Goal: Task Accomplishment & Management: Manage account settings

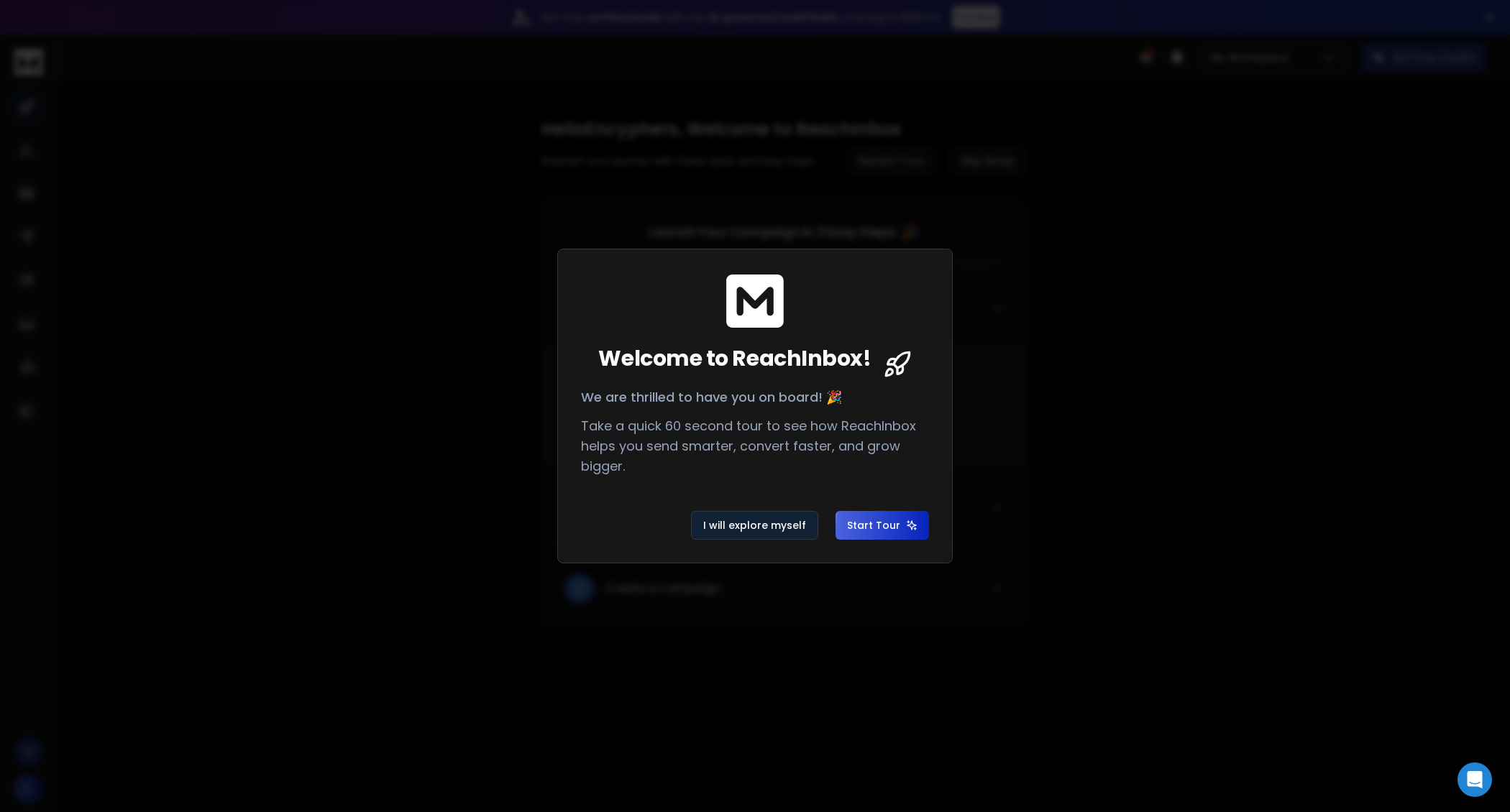
click at [773, 518] on button "I will explore myself" at bounding box center [754, 526] width 128 height 29
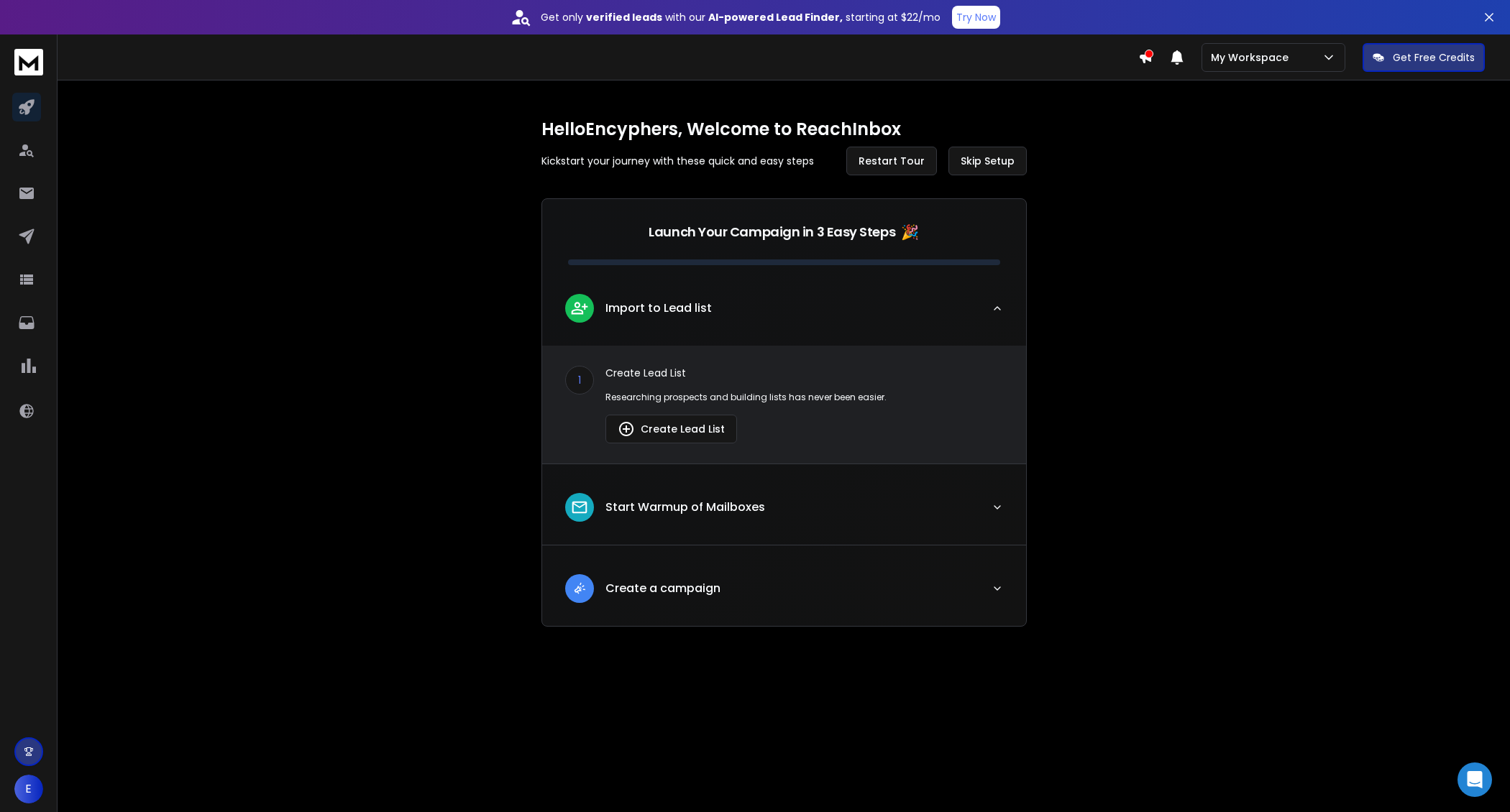
click at [776, 524] on button "Start Warmup of Mailboxes" at bounding box center [783, 513] width 484 height 63
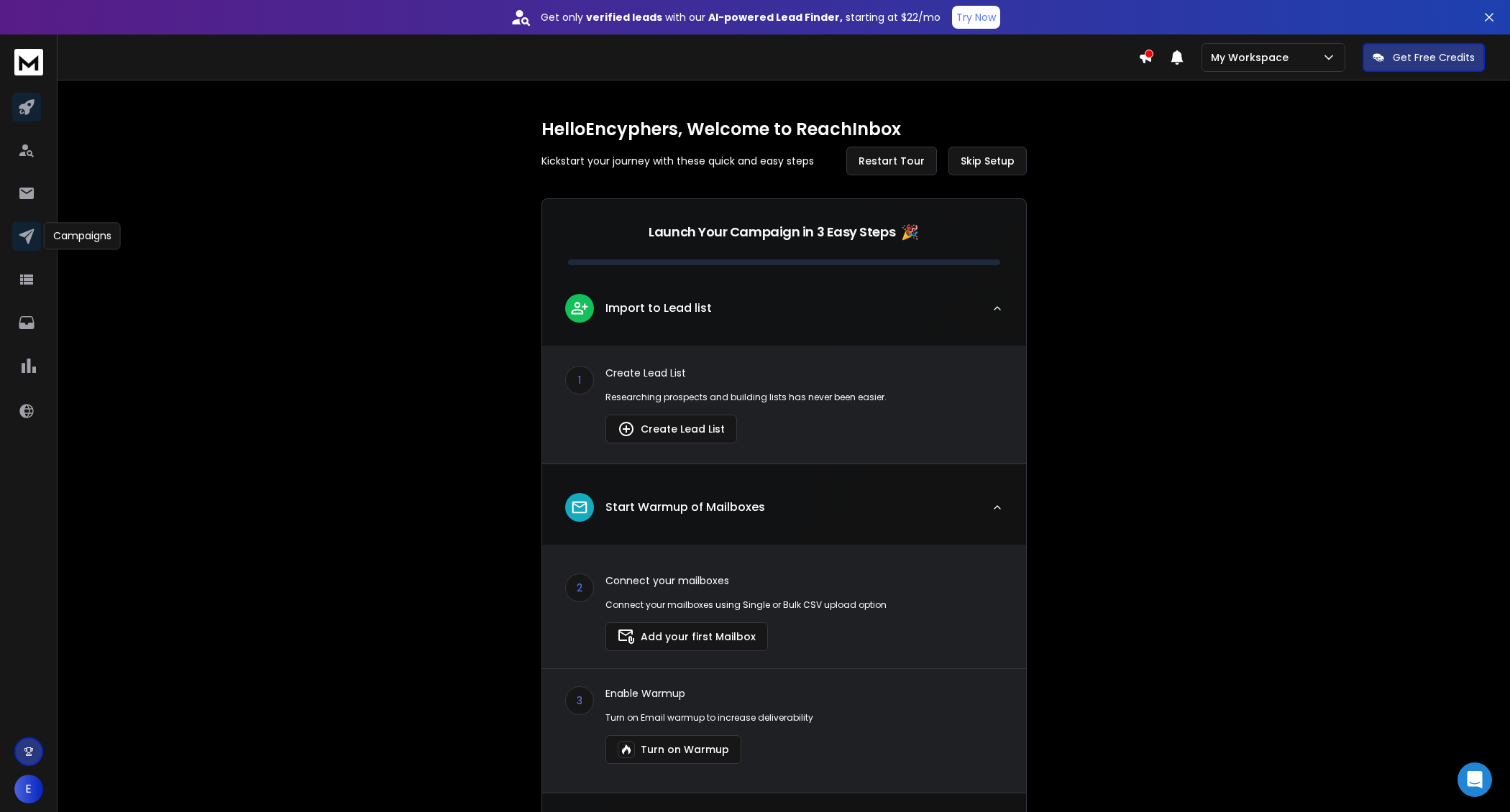
click at [31, 228] on icon at bounding box center [27, 236] width 18 height 18
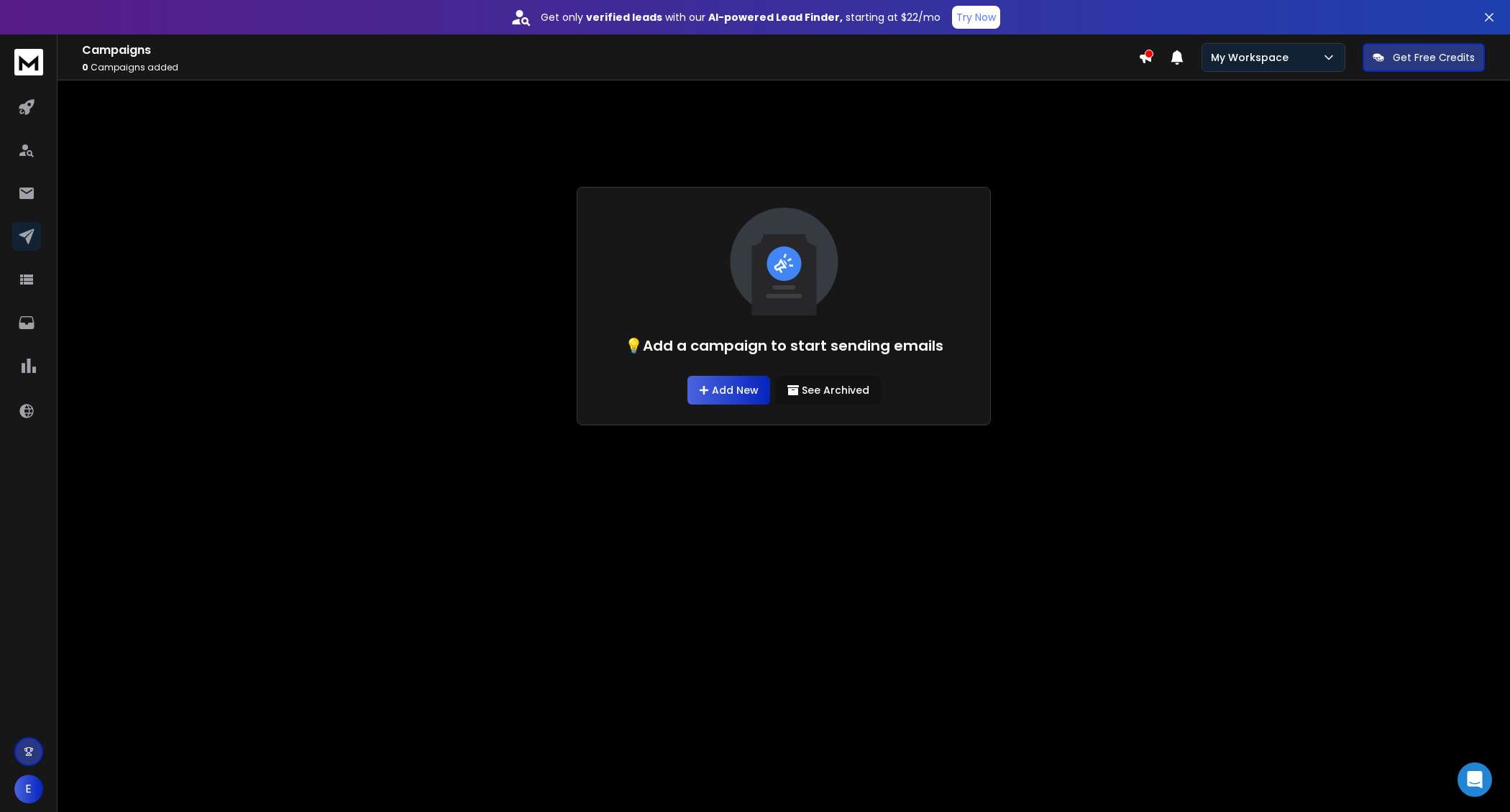
click at [1293, 58] on div "My Workspace" at bounding box center [1273, 57] width 125 height 15
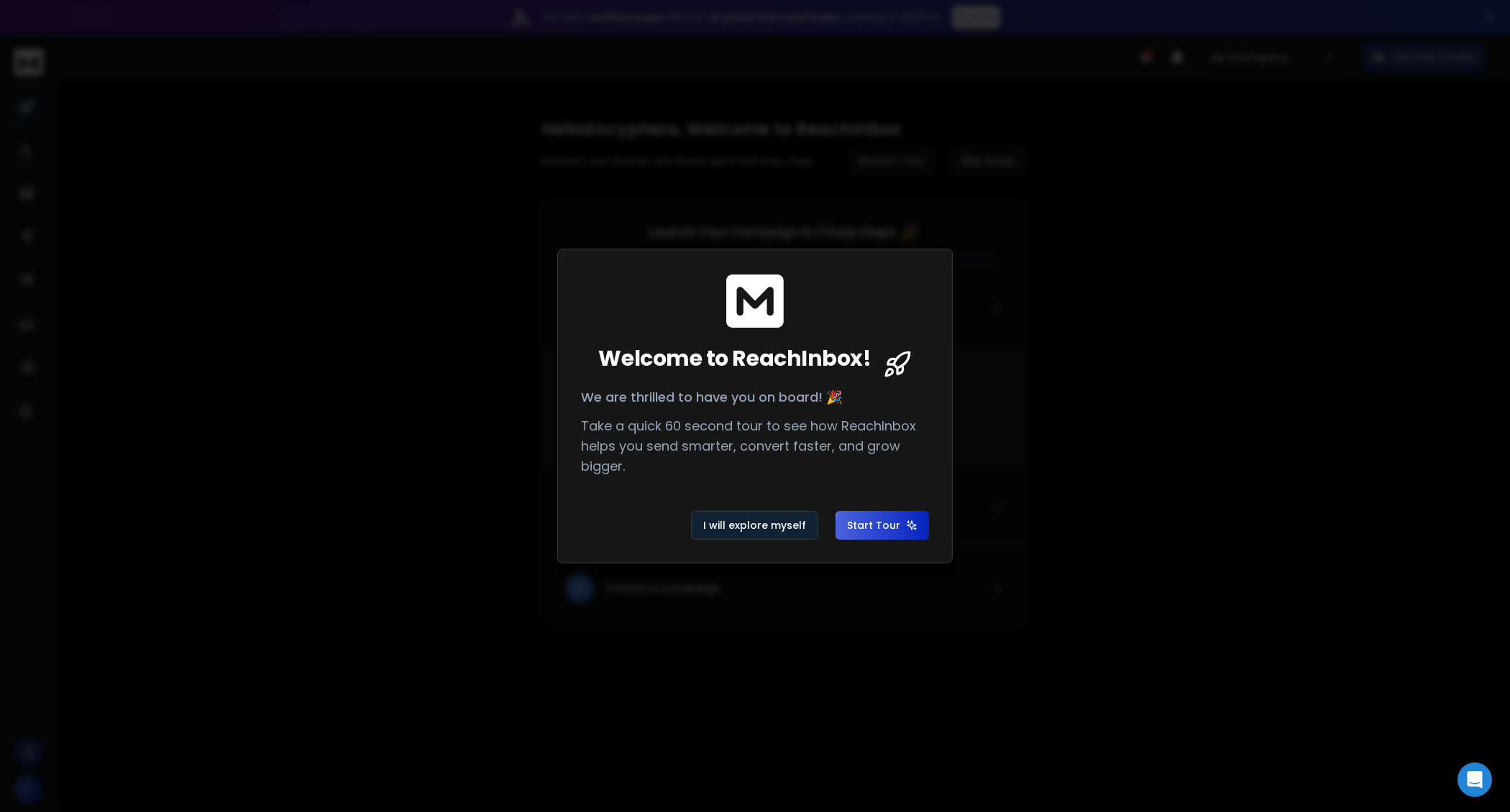
click at [731, 526] on button "I will explore myself" at bounding box center [754, 526] width 128 height 29
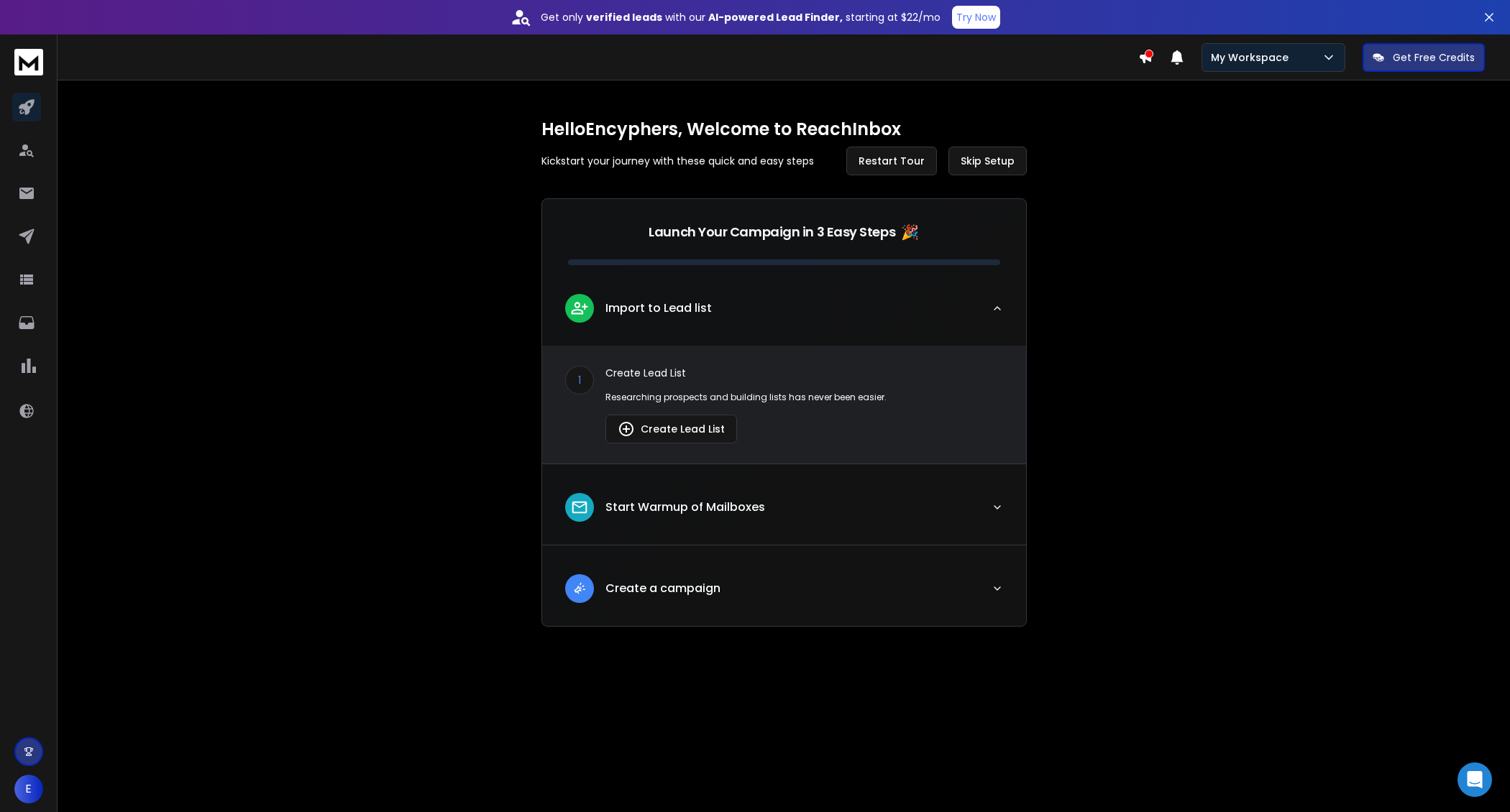
click at [1273, 70] on button "My Workspace" at bounding box center [1273, 57] width 144 height 29
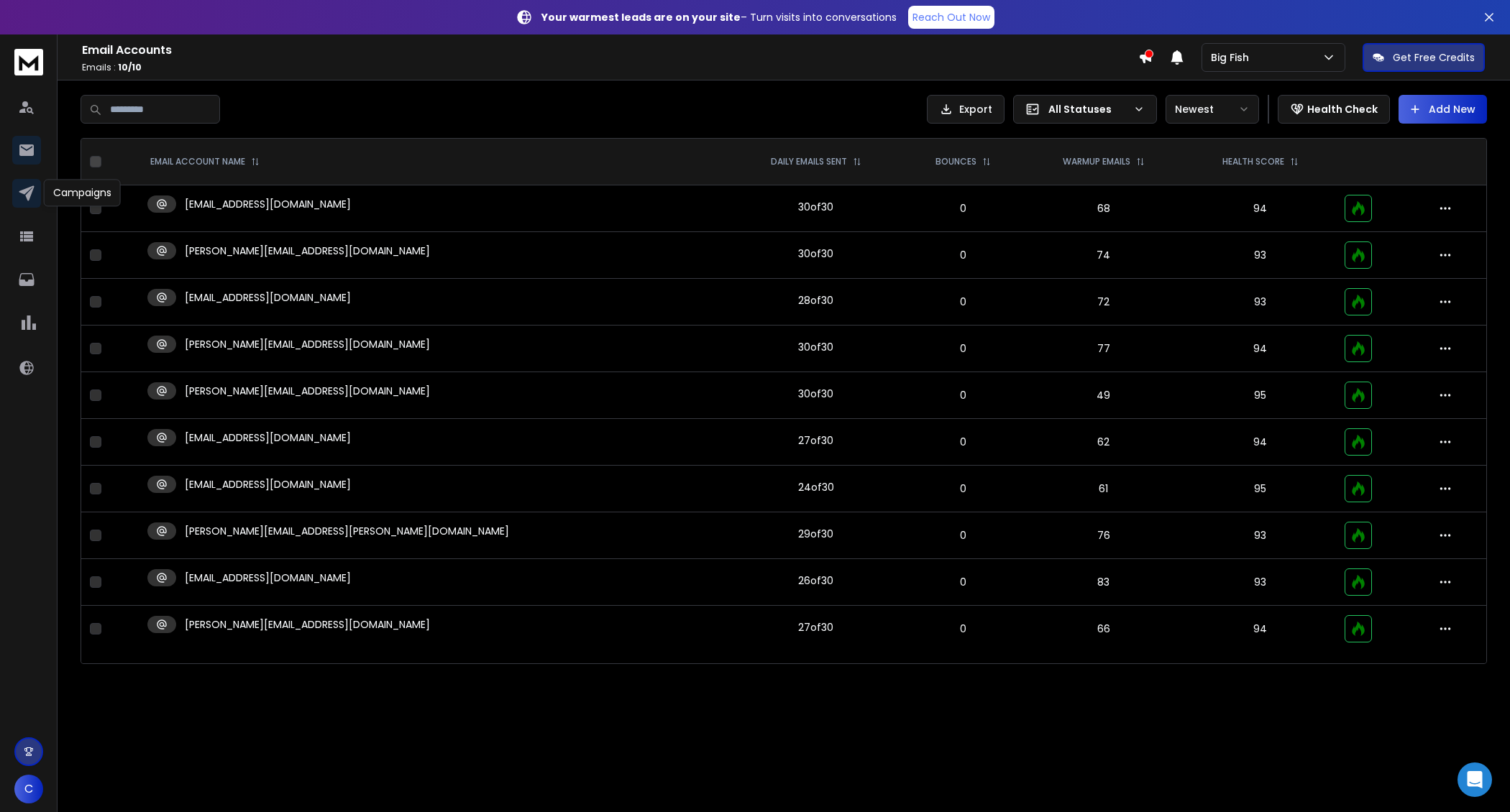
click at [32, 188] on icon at bounding box center [26, 193] width 15 height 15
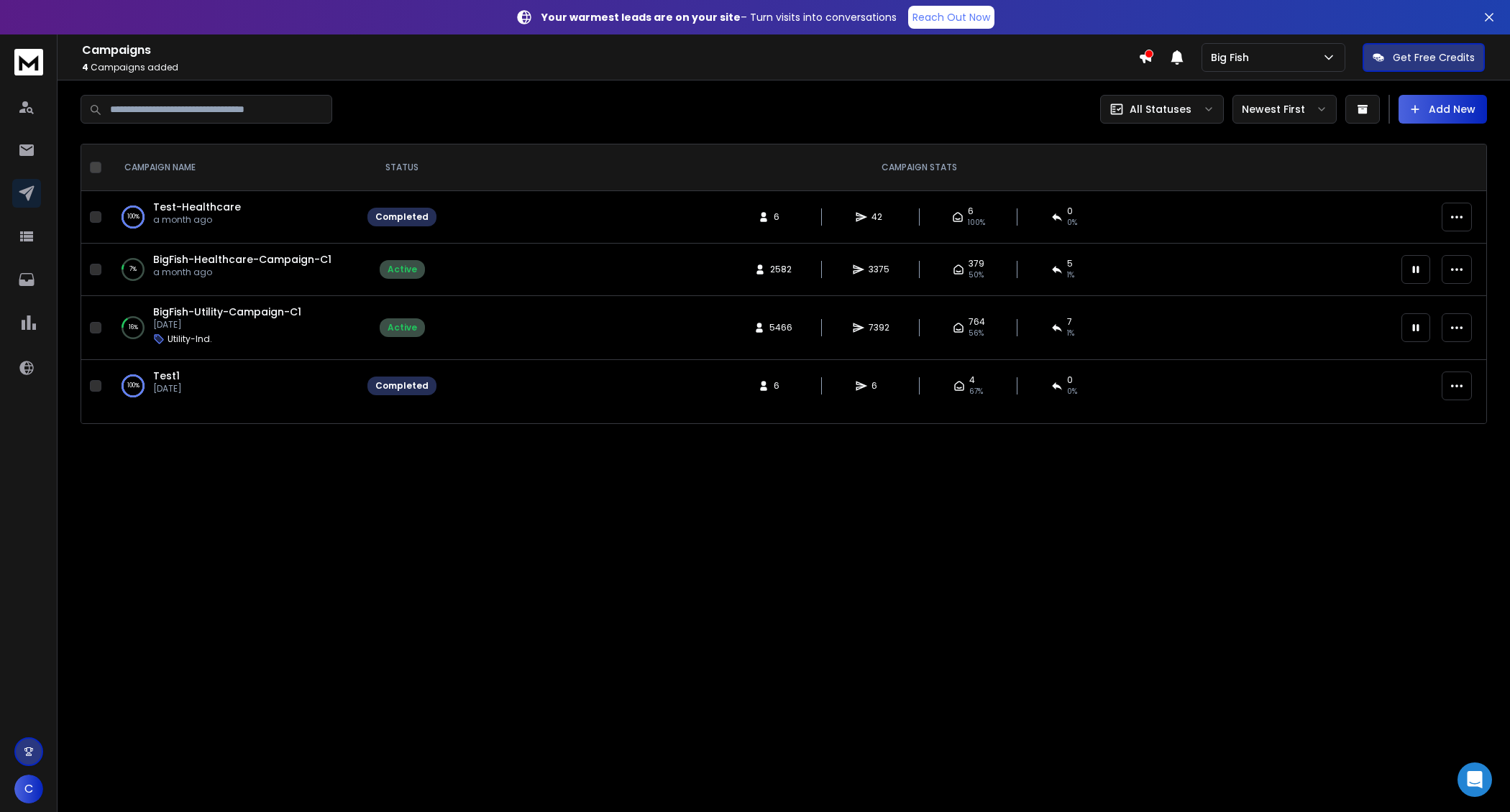
click at [290, 267] on p "a month ago" at bounding box center [241, 272] width 178 height 11
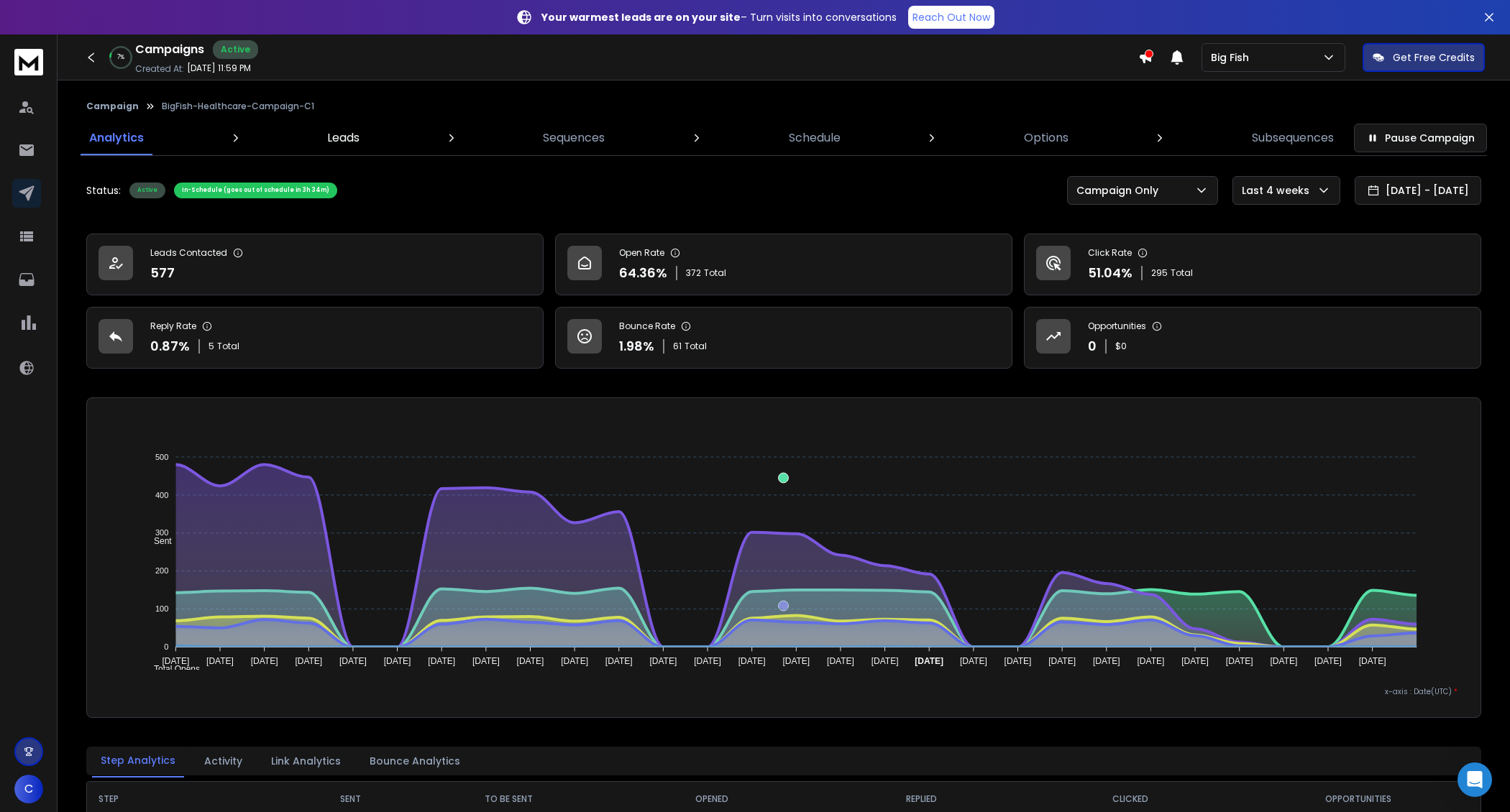
click at [351, 144] on p "Leads" at bounding box center [343, 137] width 32 height 18
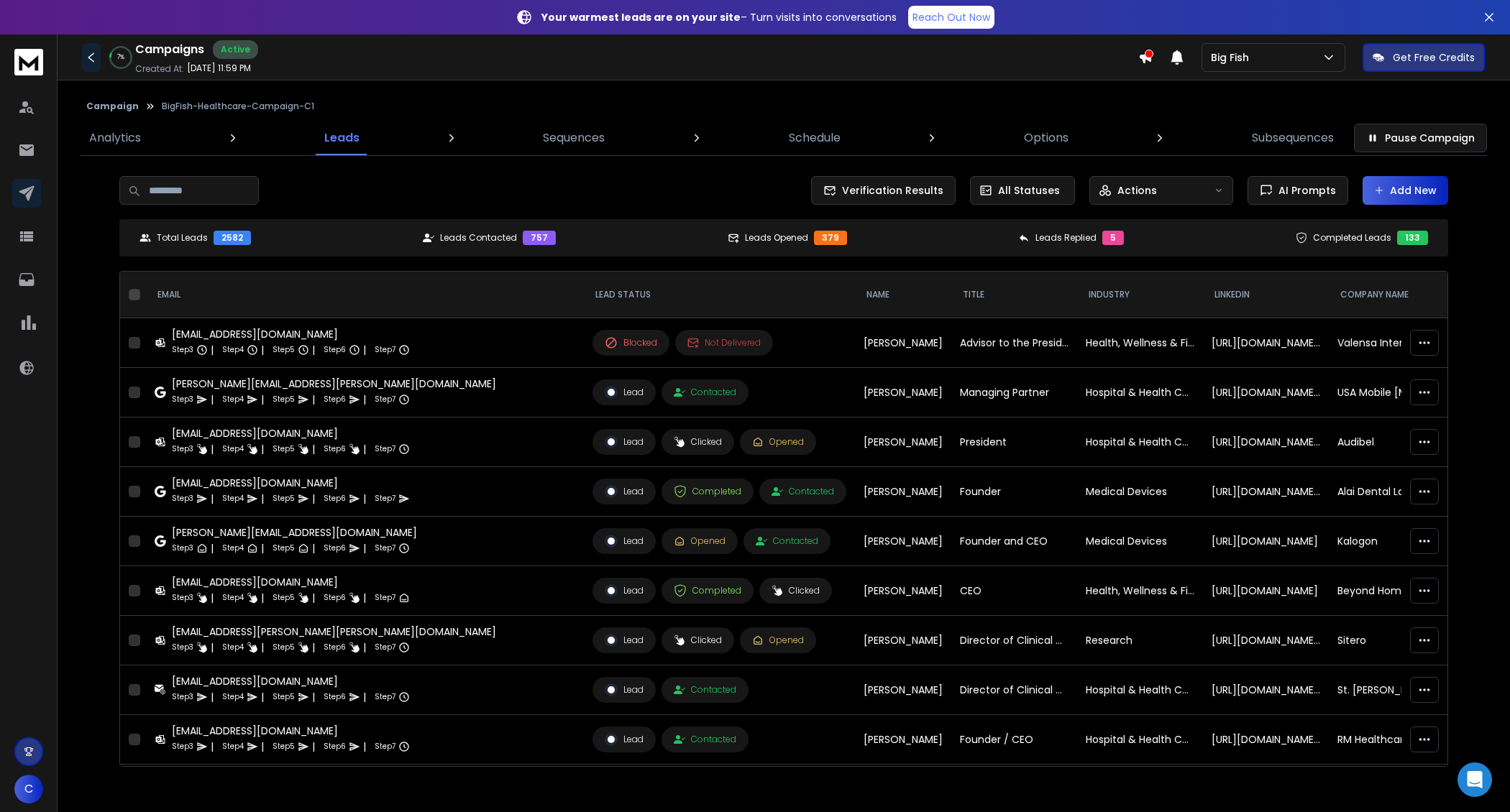
click at [92, 54] on icon at bounding box center [91, 57] width 6 height 9
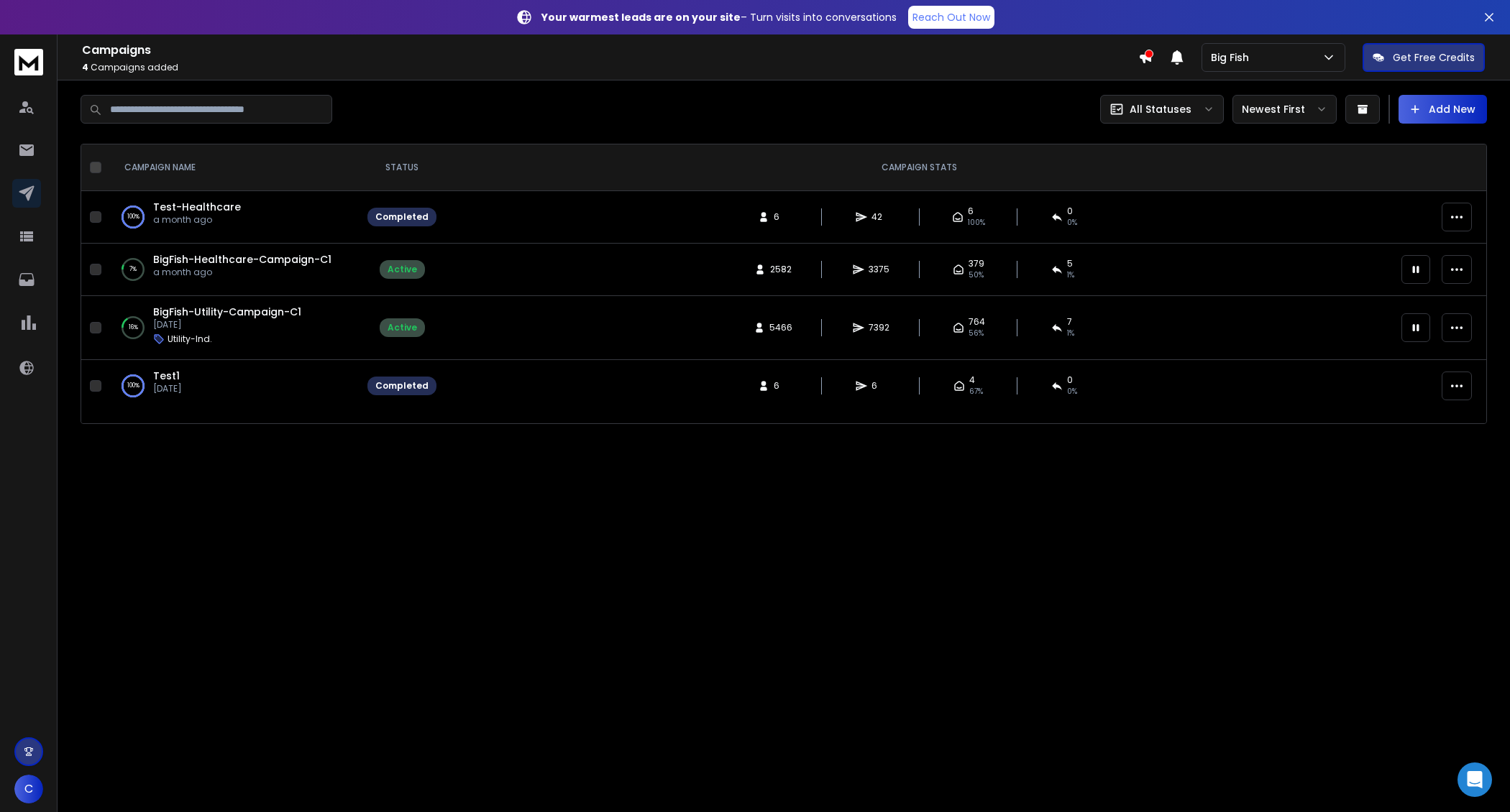
click at [225, 306] on span "BigFish-Utility-Campaign-C1" at bounding box center [227, 312] width 148 height 15
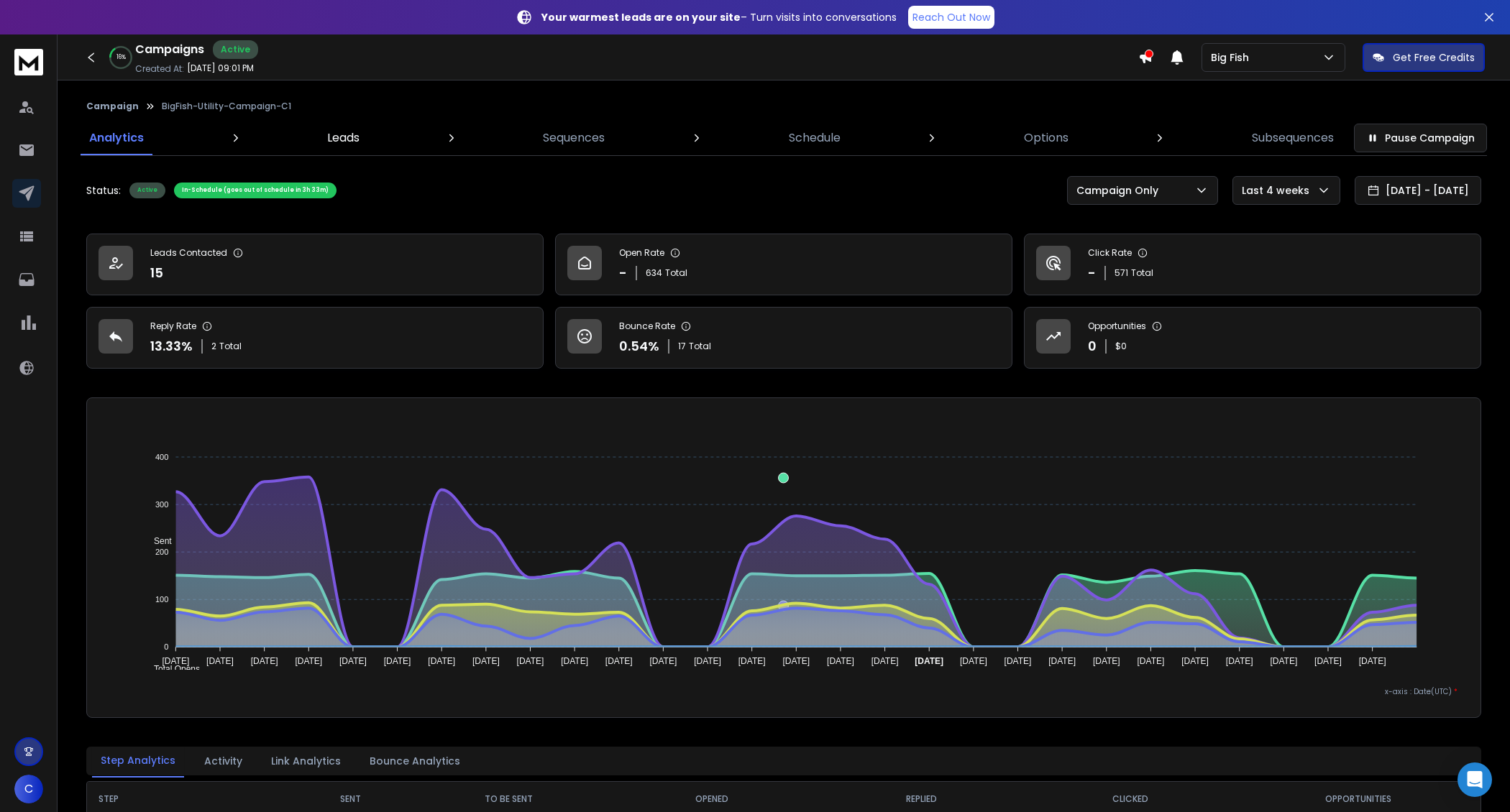
click at [340, 128] on link "Leads" at bounding box center [343, 137] width 50 height 34
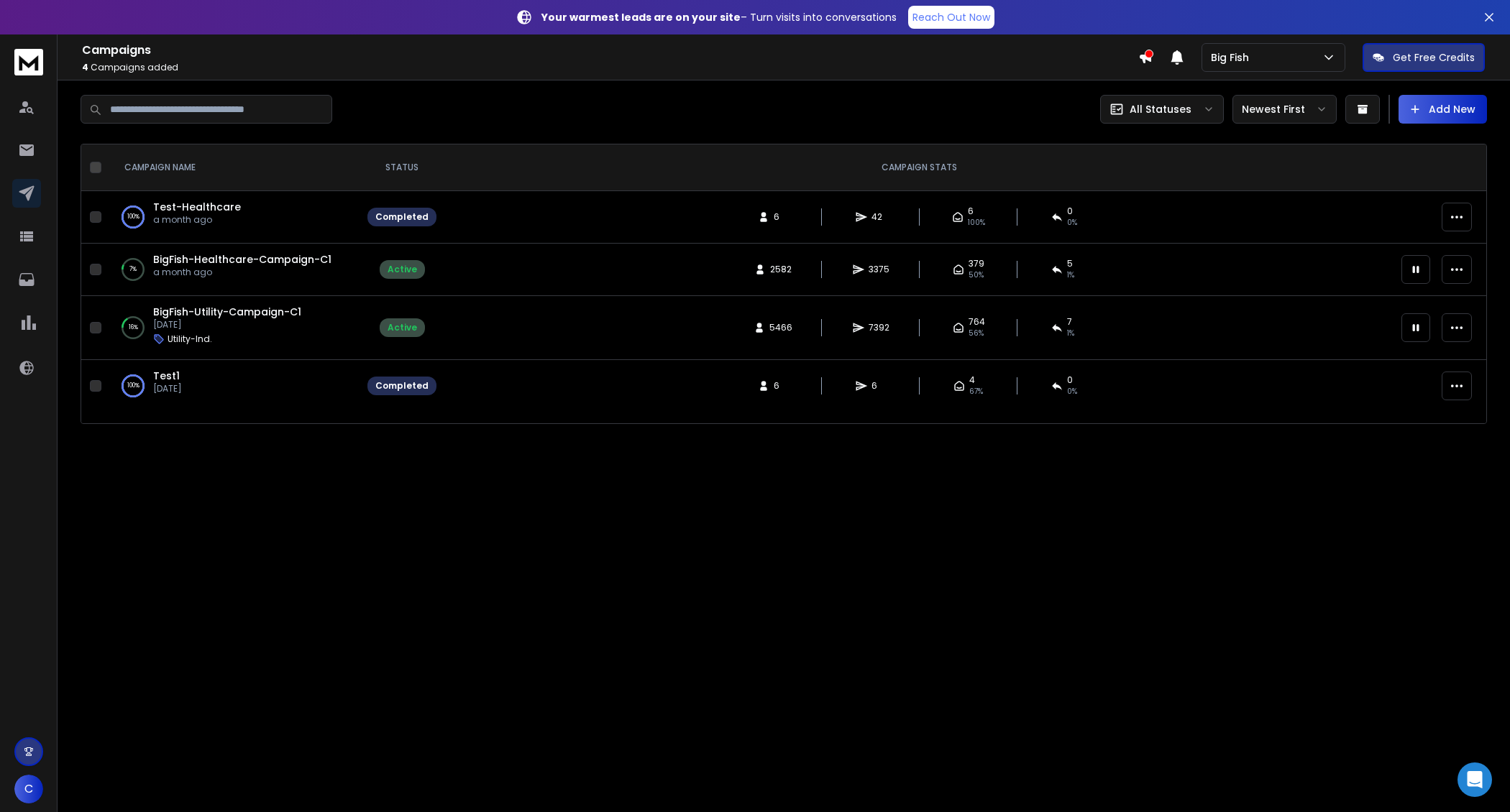
click at [203, 254] on span "BigFish-Healthcare-Campaign-C1" at bounding box center [241, 259] width 178 height 15
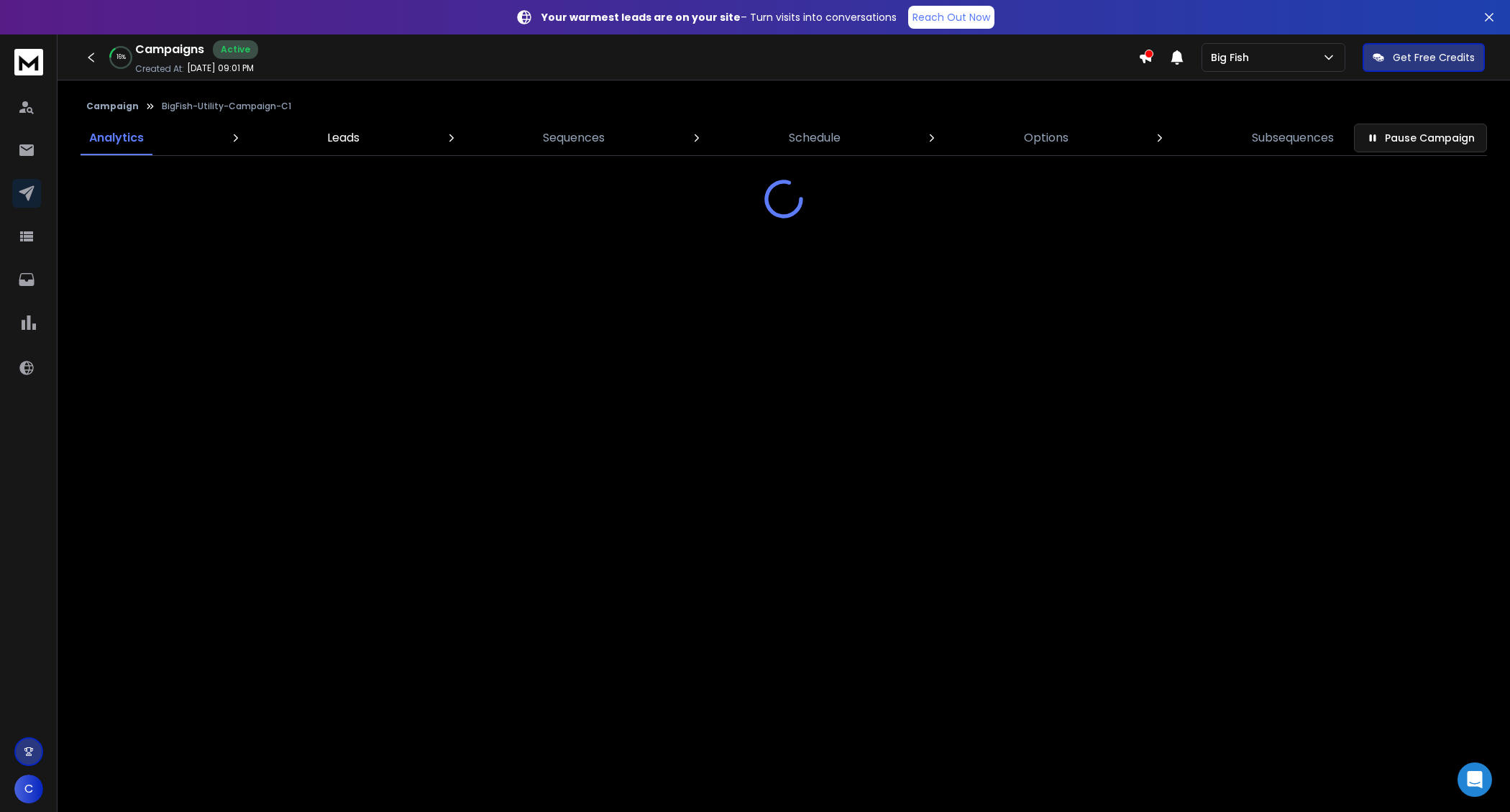
click at [342, 136] on p "Leads" at bounding box center [343, 137] width 32 height 18
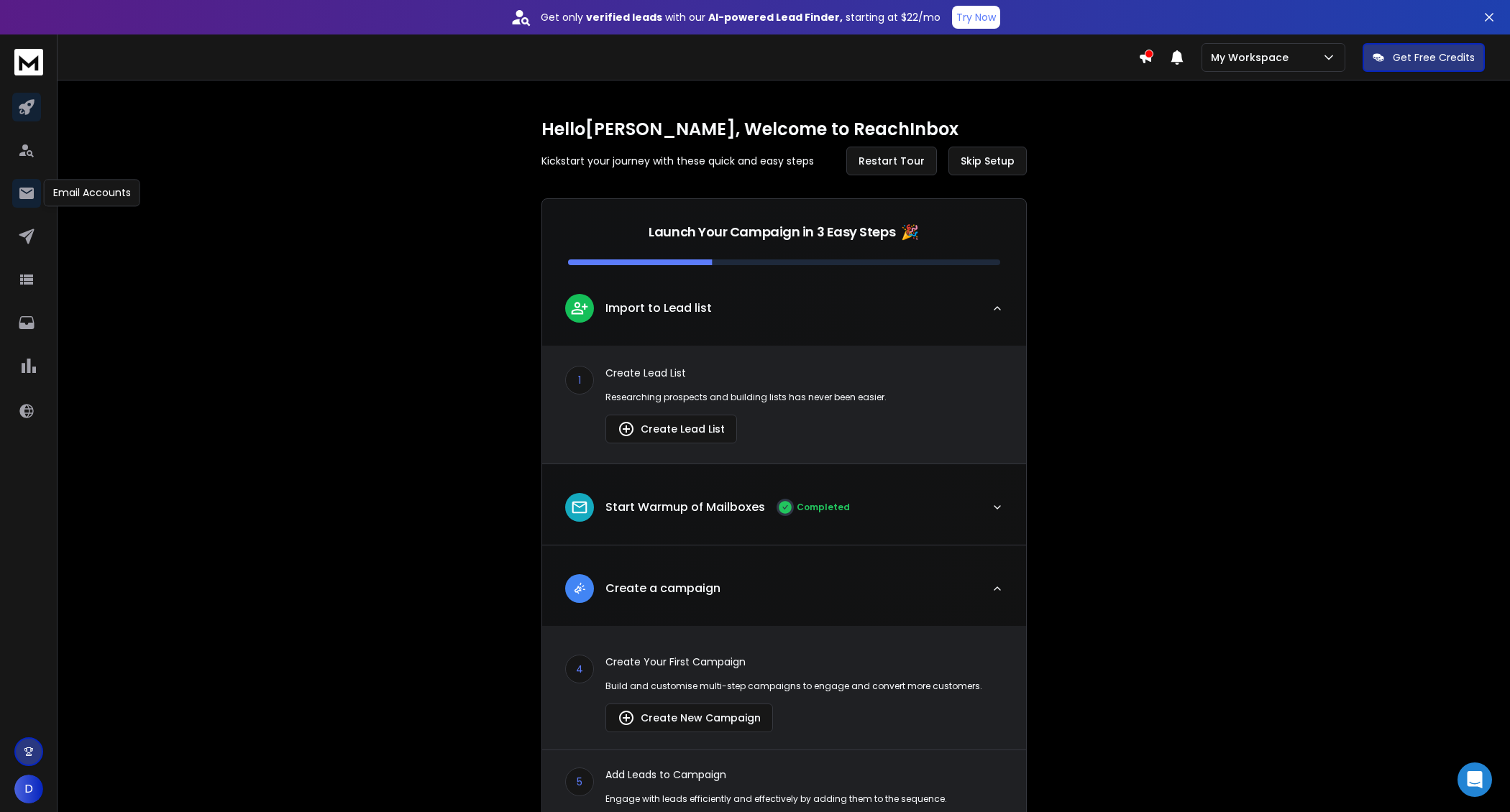
click at [27, 185] on icon at bounding box center [27, 193] width 18 height 18
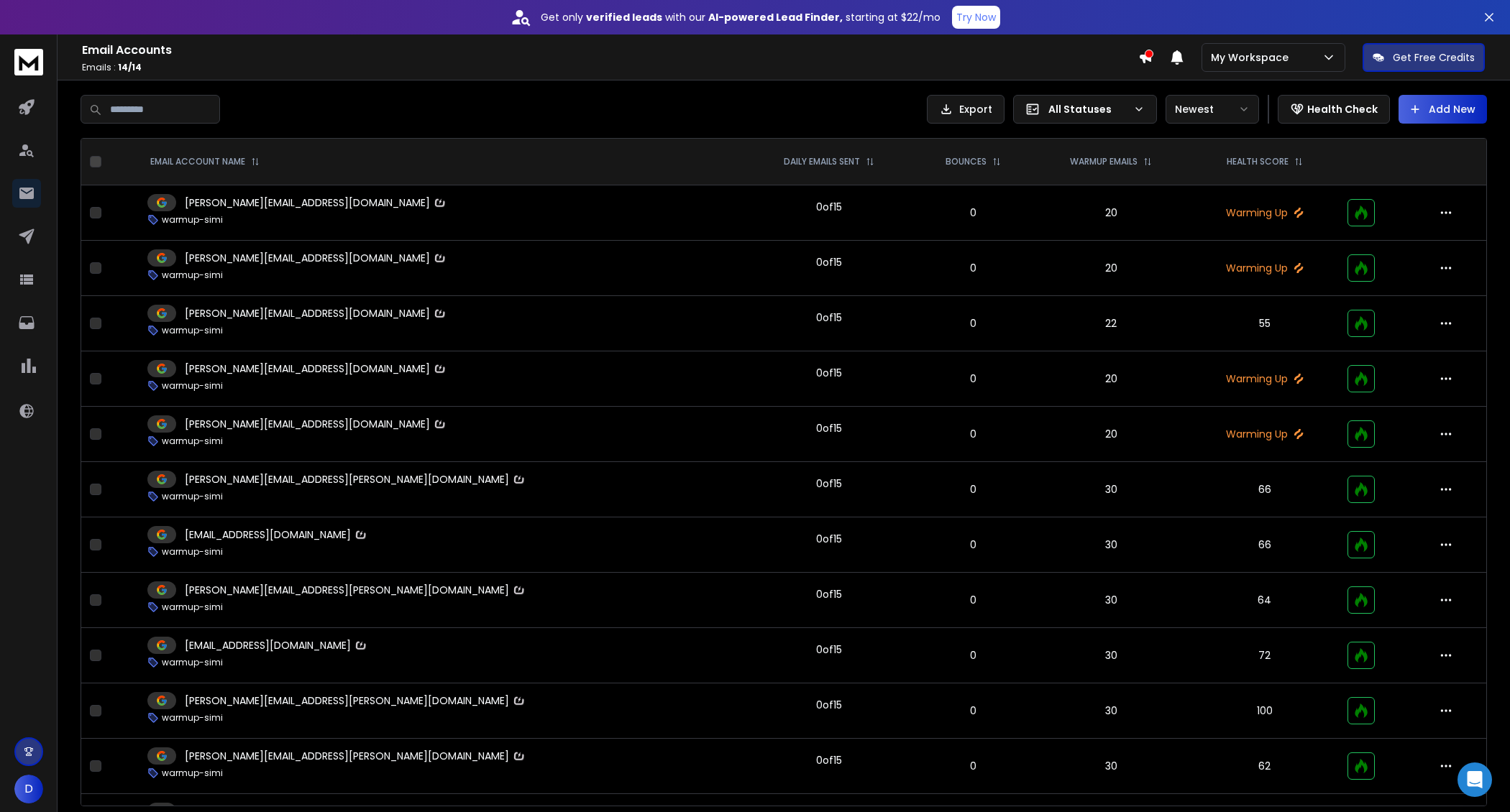
scroll to position [160, 0]
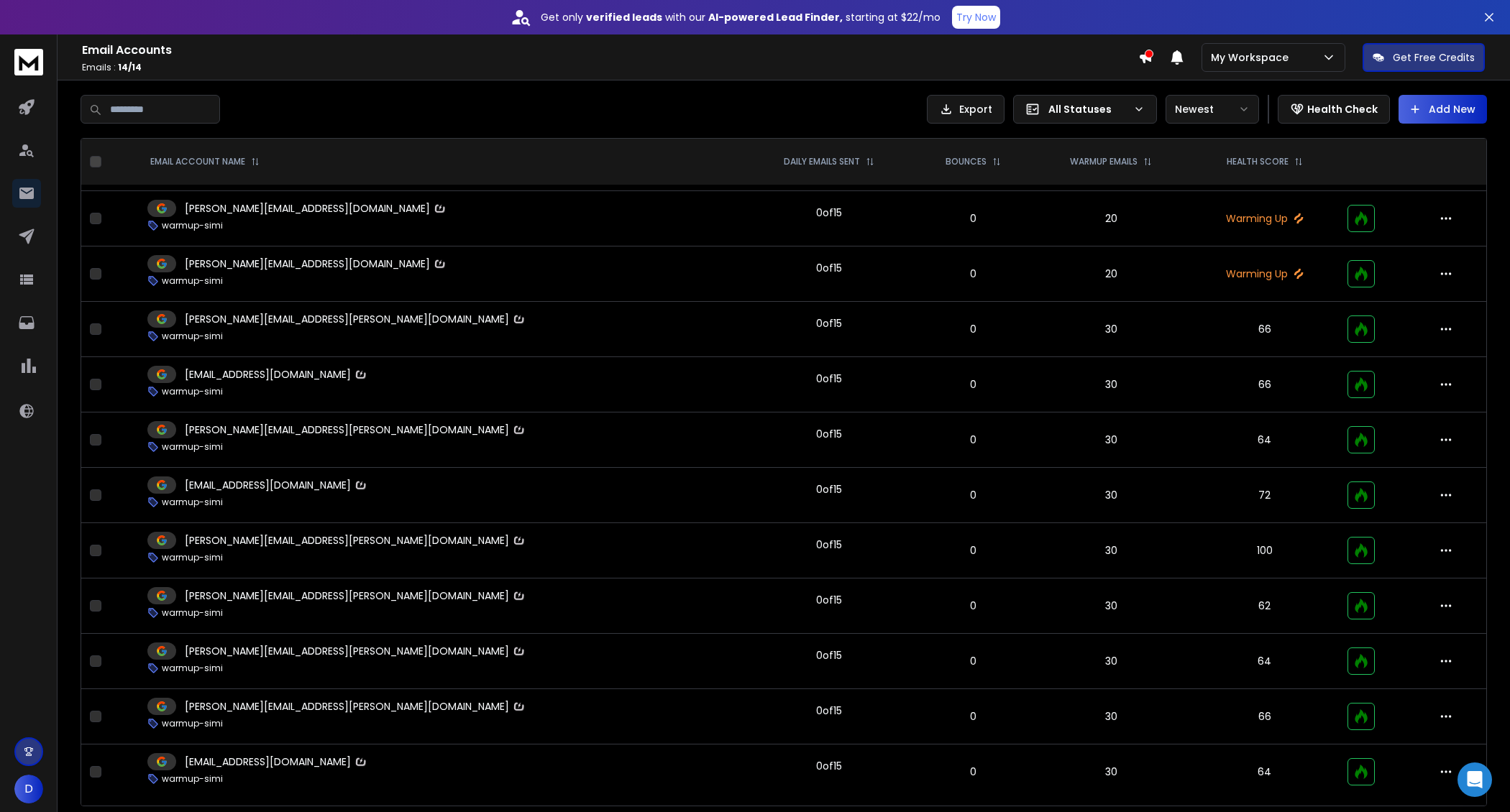
click at [250, 334] on div "warmup-simi" at bounding box center [441, 336] width 588 height 11
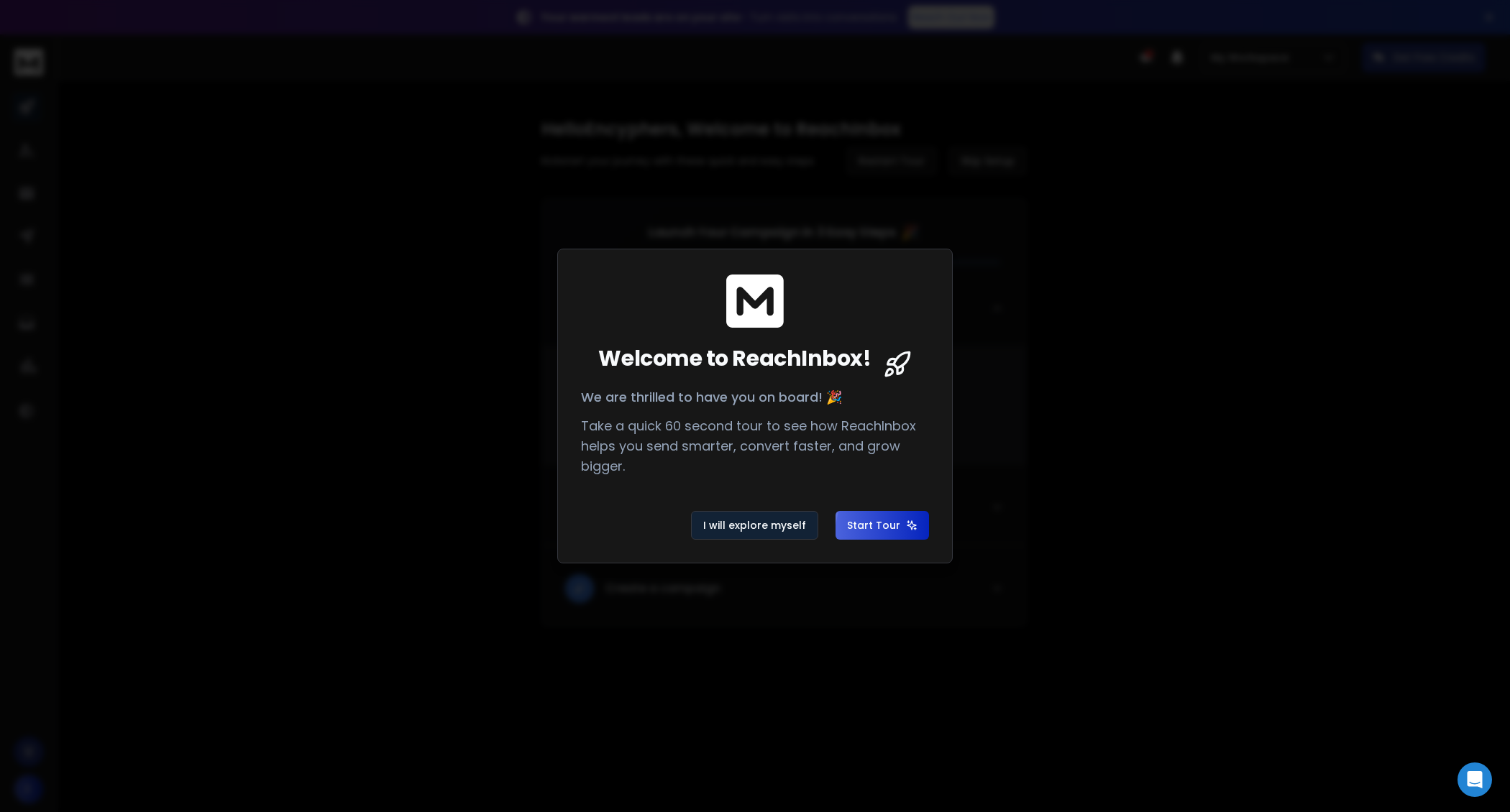
click at [773, 535] on button "I will explore myself" at bounding box center [754, 526] width 128 height 29
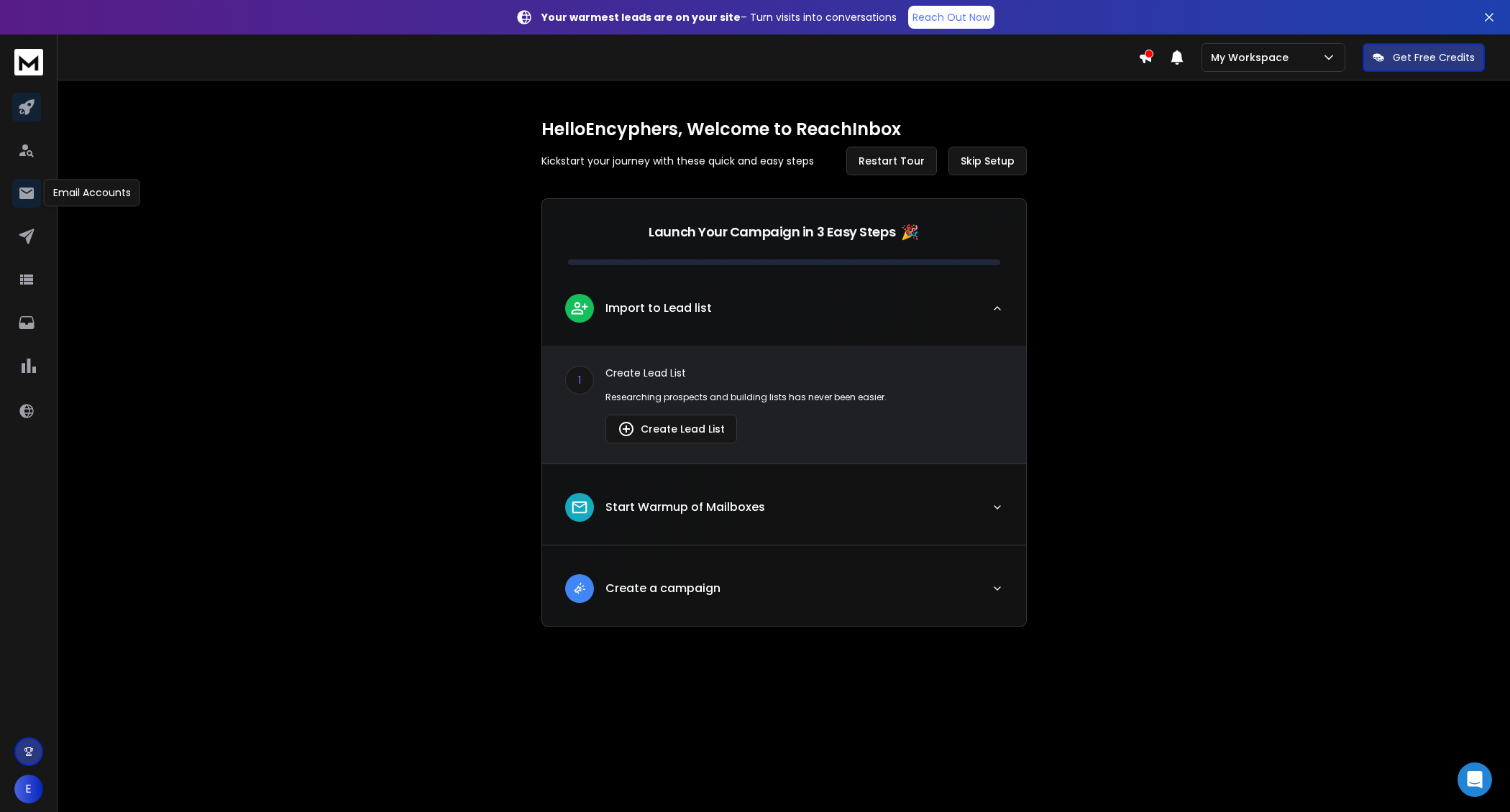
click at [36, 192] on link at bounding box center [27, 193] width 29 height 29
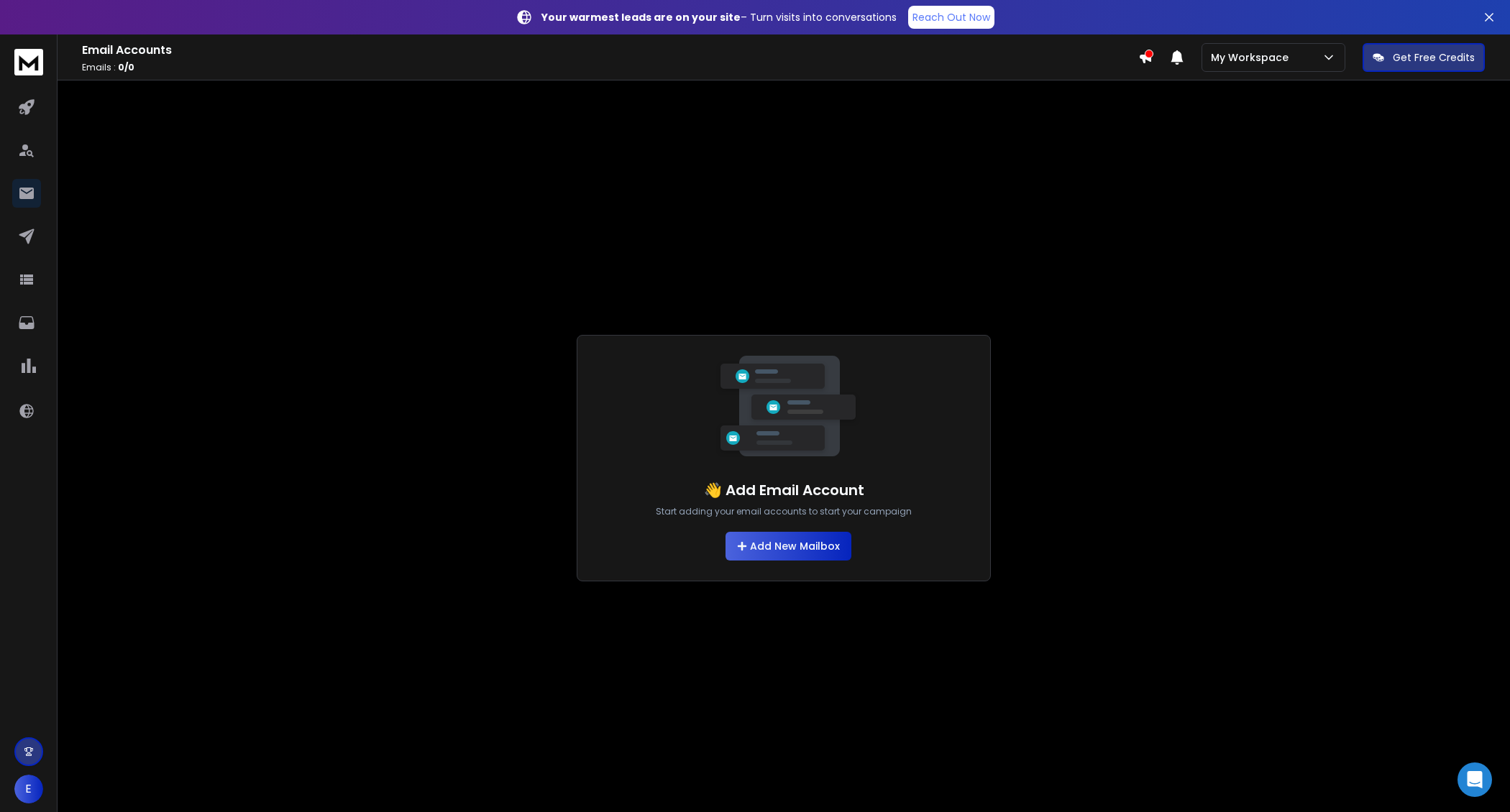
click at [812, 552] on button "Add New Mailbox" at bounding box center [788, 546] width 126 height 29
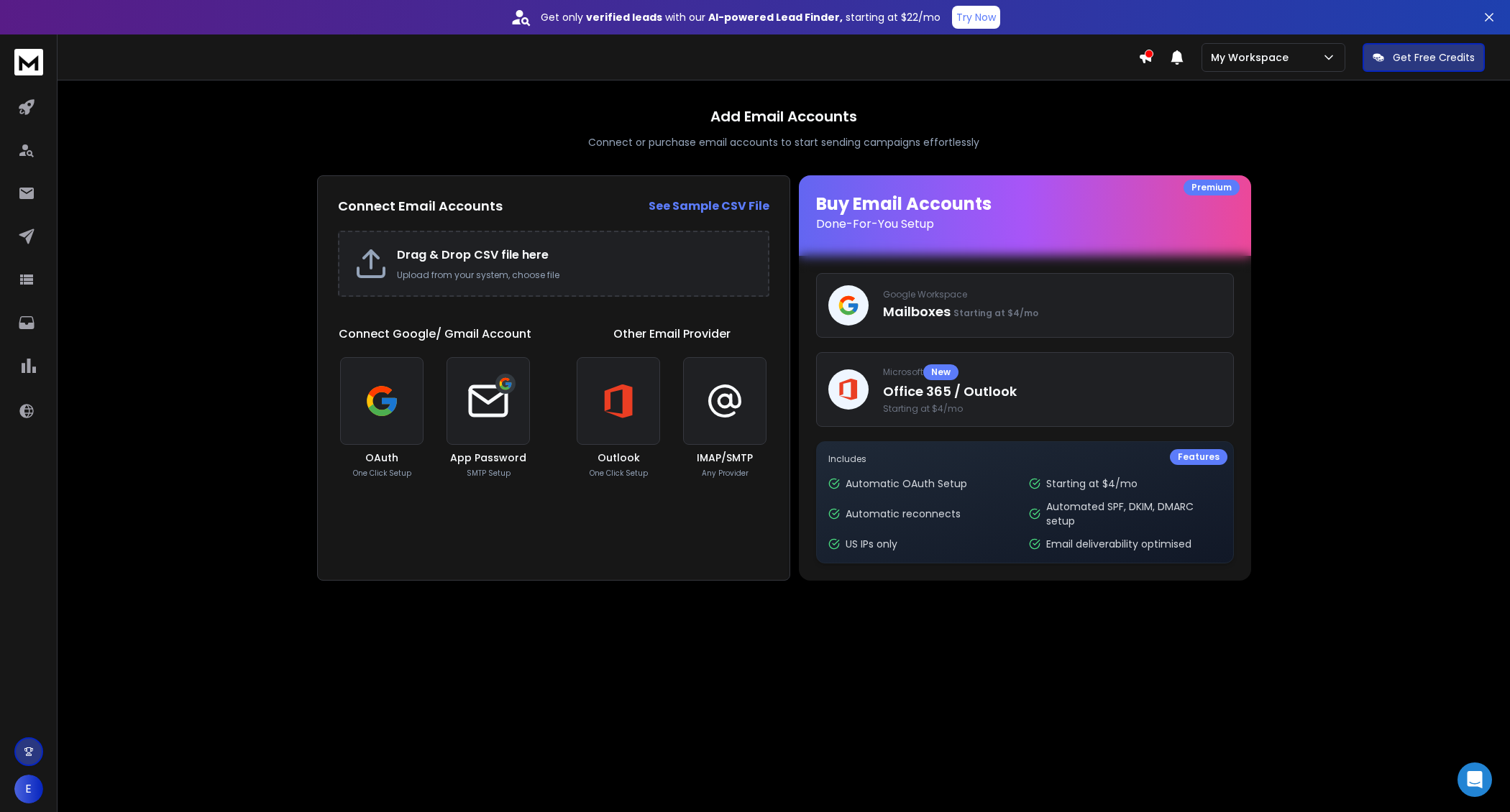
click at [552, 264] on div "Drag & Drop CSV file here Upload from your system, choose file" at bounding box center [575, 264] width 357 height 34
type input "**********"
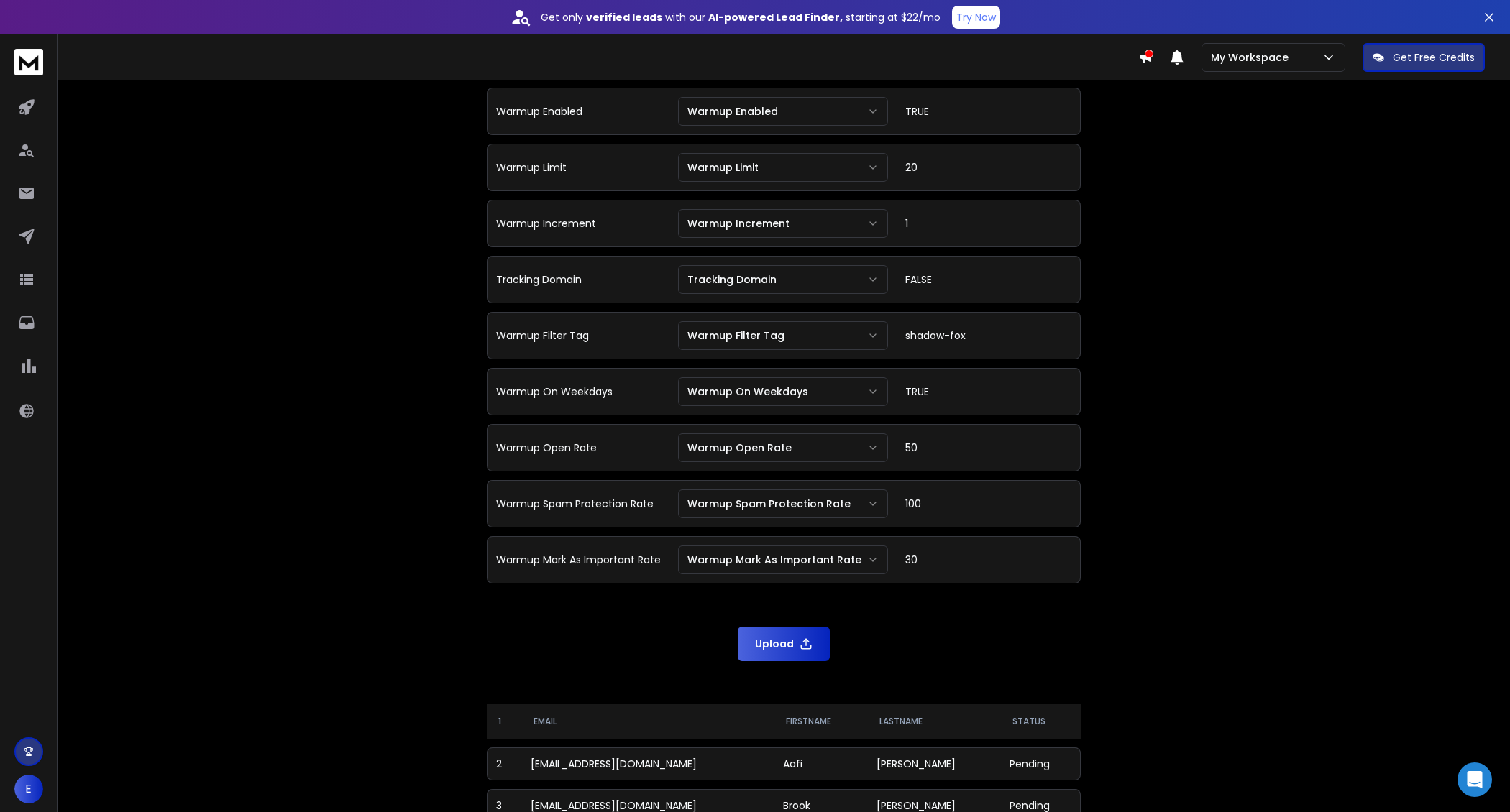
scroll to position [976, 0]
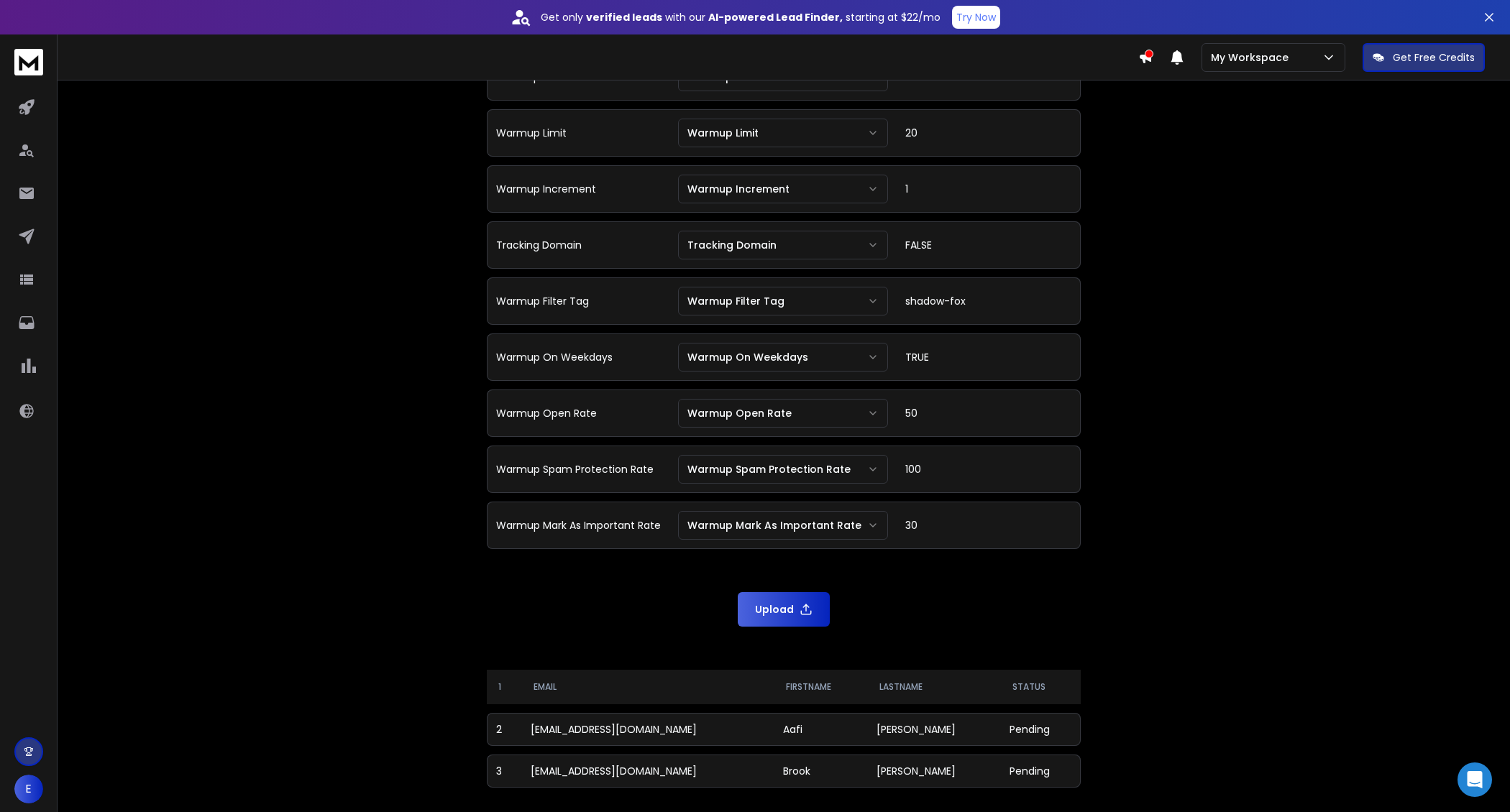
click at [783, 602] on p "Upload" at bounding box center [774, 609] width 39 height 15
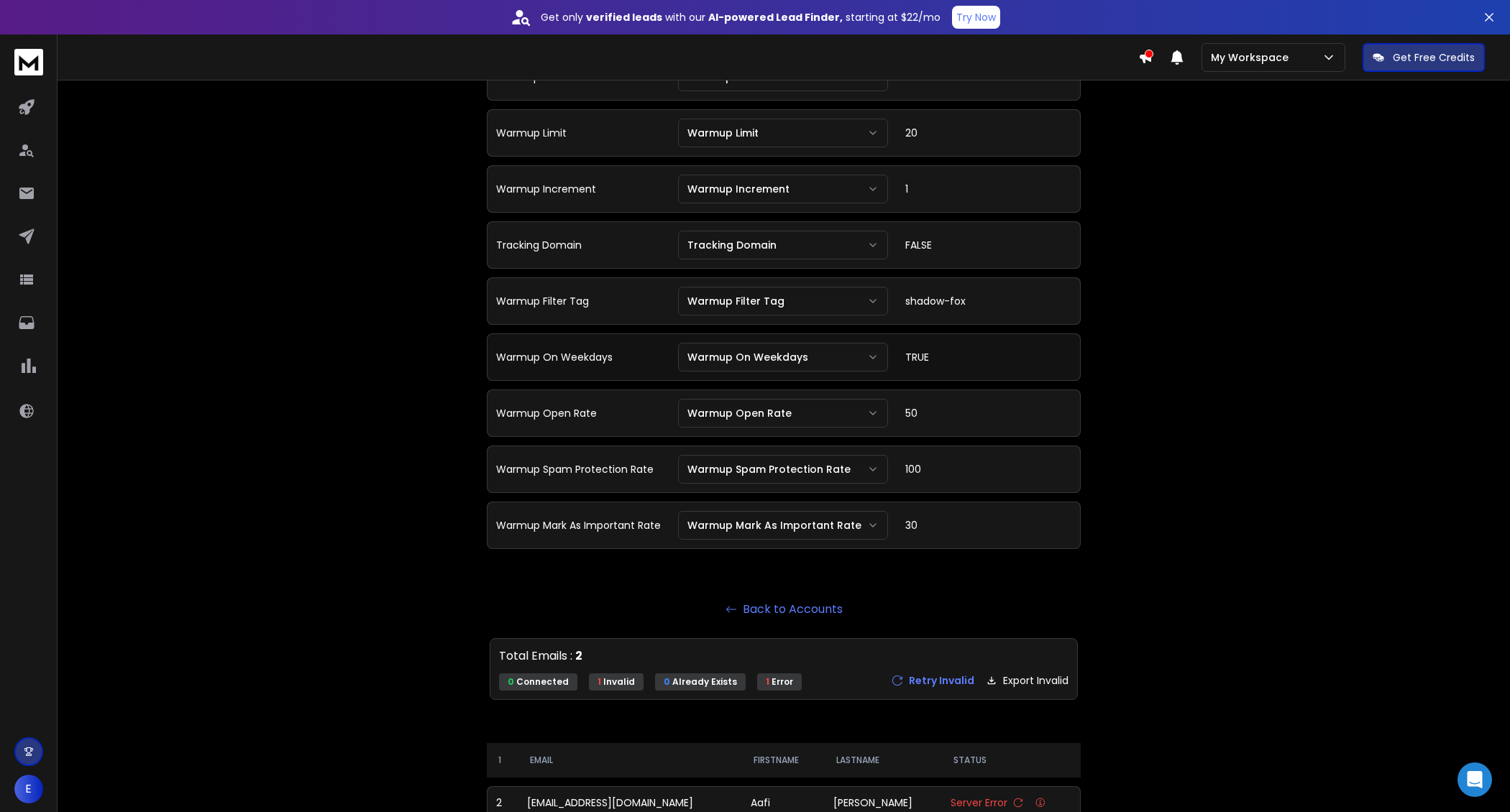
scroll to position [1050, 0]
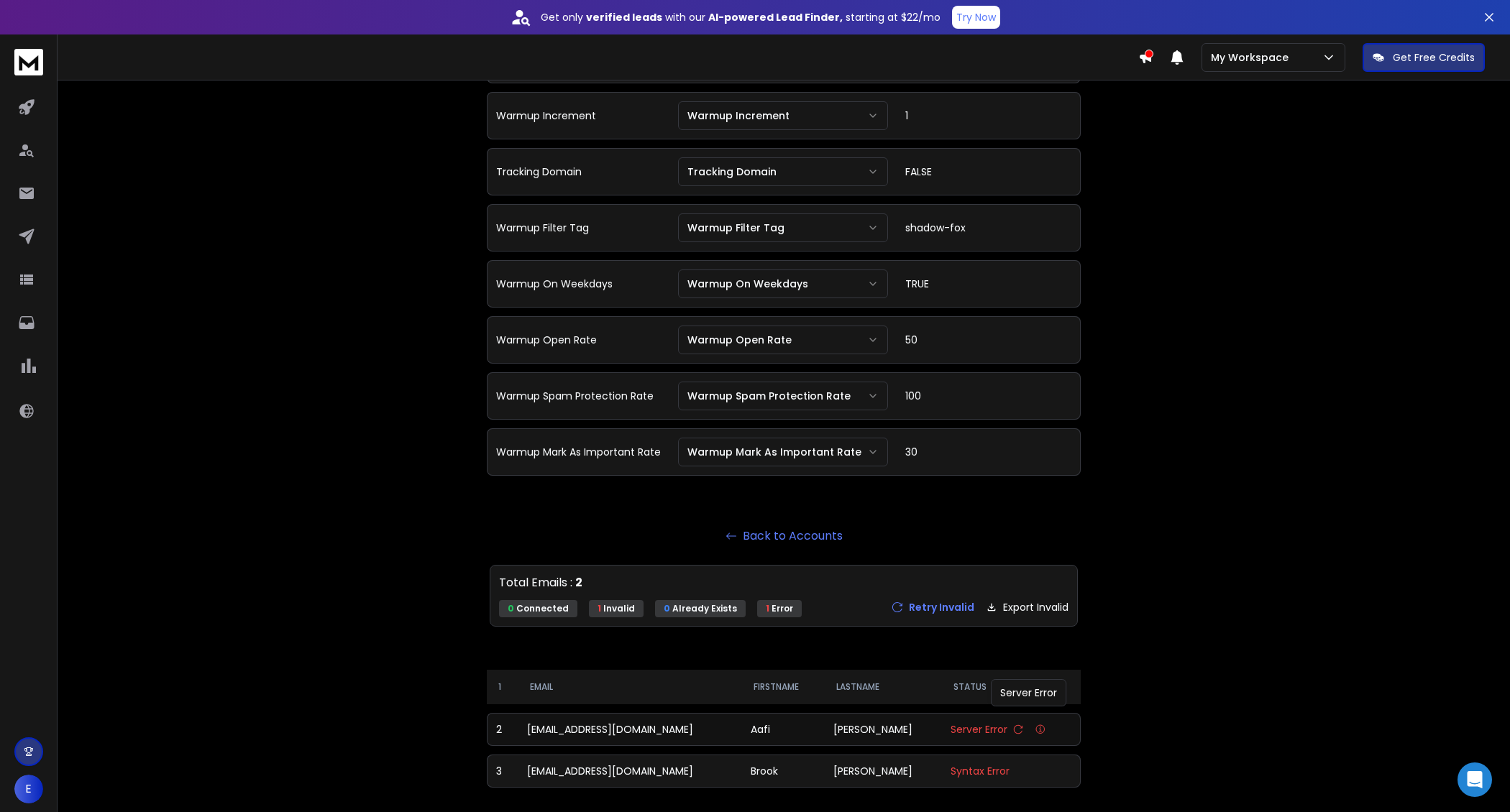
click at [1035, 723] on icon at bounding box center [1040, 729] width 11 height 11
